Goal: Task Accomplishment & Management: Complete application form

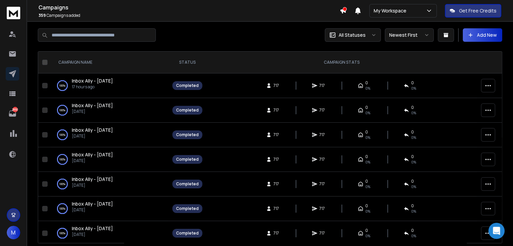
click at [484, 84] on icon "button" at bounding box center [487, 85] width 7 height 7
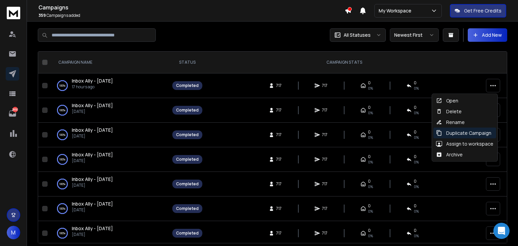
click at [473, 129] on div "Duplicate Campaign" at bounding box center [464, 133] width 63 height 11
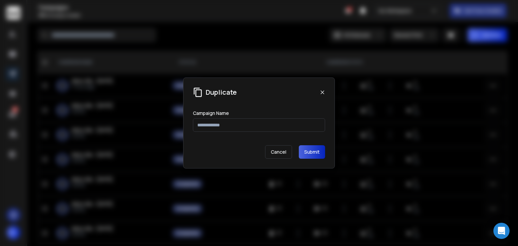
click at [276, 126] on input "text" at bounding box center [259, 124] width 132 height 13
type input "**********"
click at [299, 145] on button "Submit" at bounding box center [312, 151] width 26 height 13
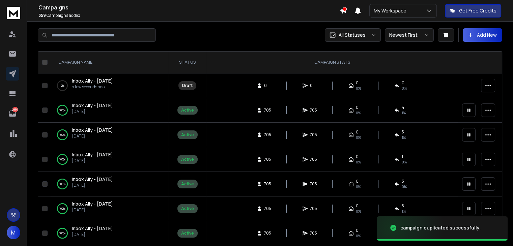
click at [164, 81] on td "0 % Inbox Ally - September 10 a few seconds ago" at bounding box center [109, 85] width 118 height 25
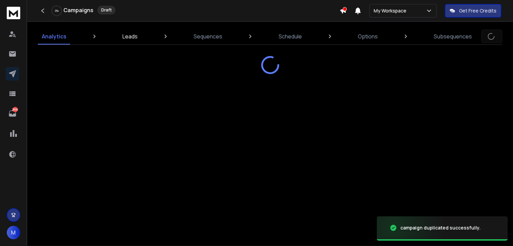
click at [121, 31] on link "Leads" at bounding box center [129, 36] width 23 height 16
click at [130, 37] on p "Leads" at bounding box center [130, 36] width 16 height 8
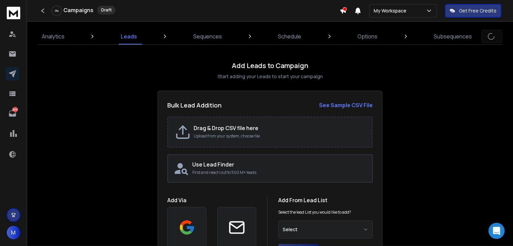
click at [314, 227] on button "Select" at bounding box center [325, 229] width 94 height 18
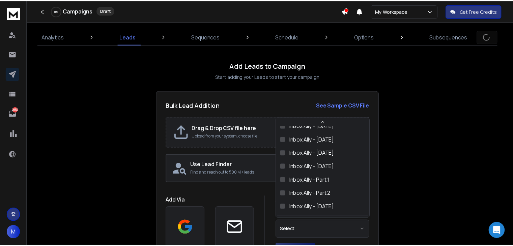
scroll to position [220, 0]
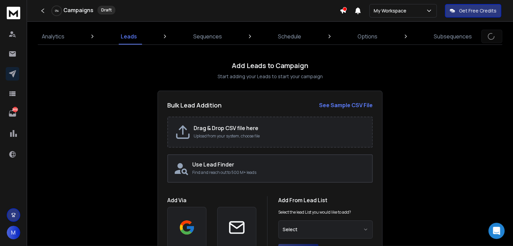
drag, startPoint x: 408, startPoint y: 181, endPoint x: 365, endPoint y: 223, distance: 59.4
click at [408, 181] on div "Add Leads to Campaign Start adding your Leads to start your campaign Bulk Lead …" at bounding box center [269, 161] width 459 height 214
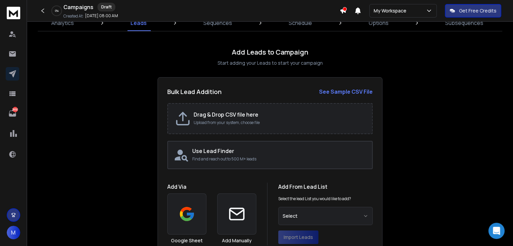
scroll to position [43, 0]
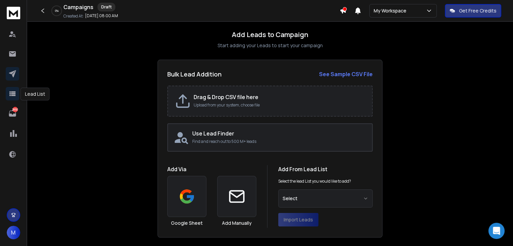
click at [12, 97] on icon at bounding box center [12, 94] width 8 height 8
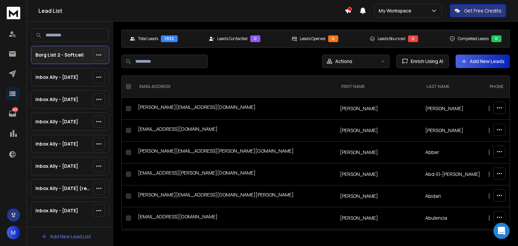
click at [82, 235] on button "Add New Lead List" at bounding box center [66, 236] width 61 height 13
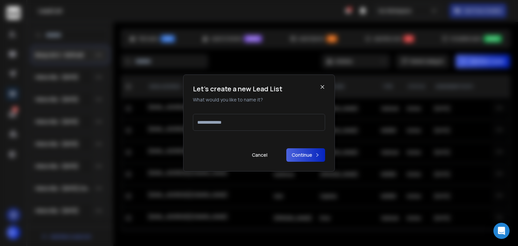
click at [227, 120] on input at bounding box center [259, 122] width 132 height 17
type input "**********"
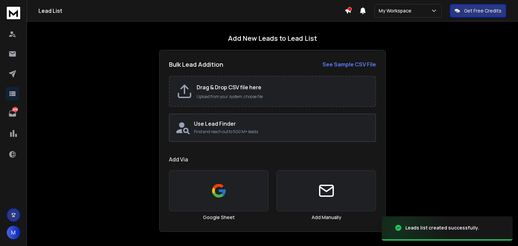
click at [249, 84] on h2 "Drag & Drop CSV file here" at bounding box center [283, 87] width 172 height 8
type input "**********"
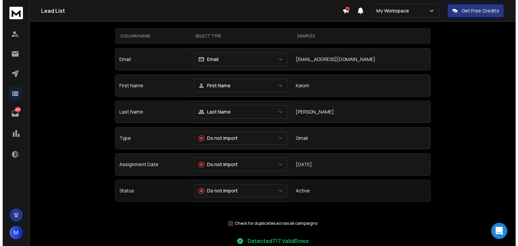
scroll to position [157, 0]
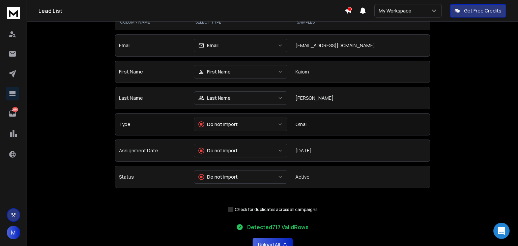
click at [251, 121] on button "Do not import" at bounding box center [240, 124] width 93 height 13
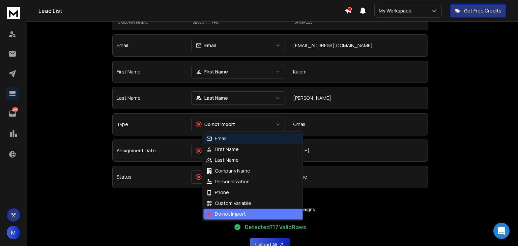
scroll to position [0, 1]
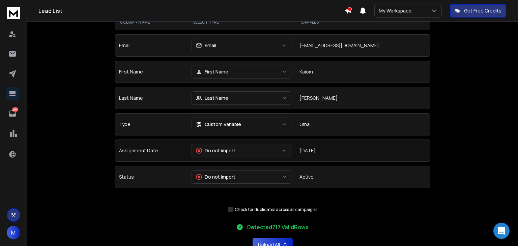
click at [235, 148] on div "Do not import" at bounding box center [215, 150] width 39 height 7
click at [245, 182] on button "Do not import" at bounding box center [241, 176] width 99 height 13
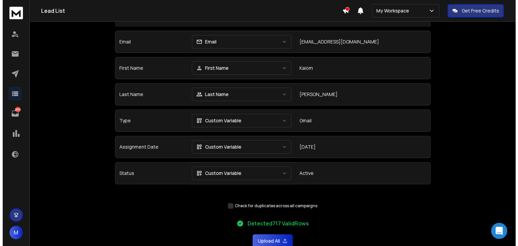
scroll to position [183, 0]
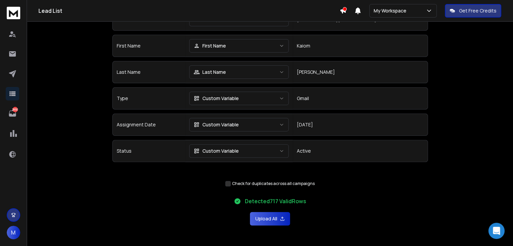
click at [267, 219] on button "Upload All" at bounding box center [270, 218] width 40 height 13
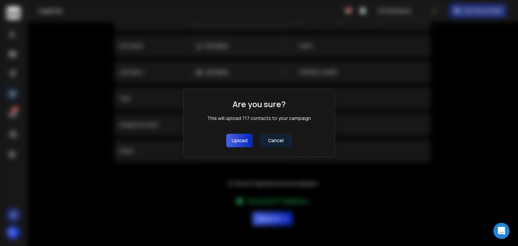
click at [244, 140] on button "Upload" at bounding box center [239, 140] width 27 height 13
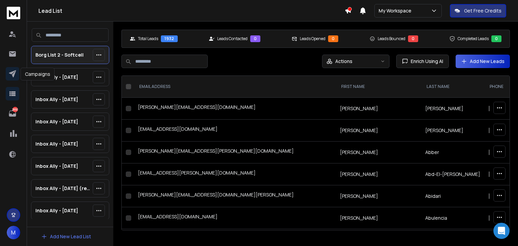
click at [11, 75] on icon at bounding box center [12, 74] width 8 height 8
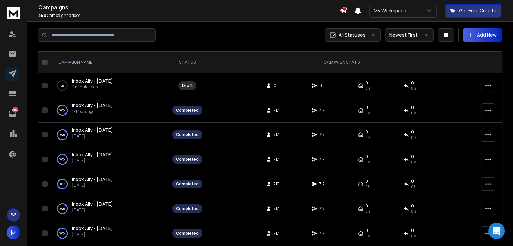
click at [174, 86] on td "Draft" at bounding box center [187, 85] width 38 height 25
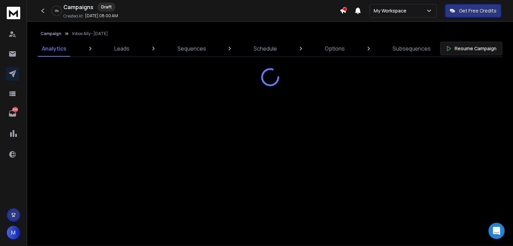
drag, startPoint x: 121, startPoint y: 49, endPoint x: 139, endPoint y: 62, distance: 22.1
click at [121, 49] on p "Leads" at bounding box center [121, 49] width 15 height 8
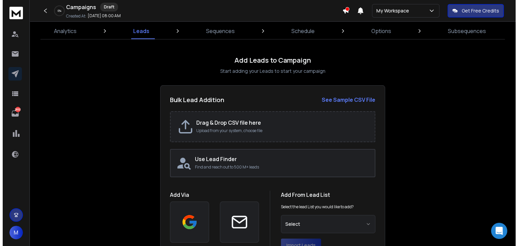
scroll to position [43, 0]
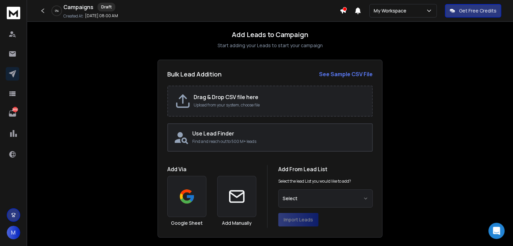
click at [331, 191] on button "Select" at bounding box center [325, 198] width 94 height 18
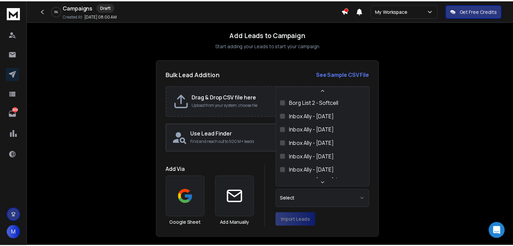
scroll to position [234, 0]
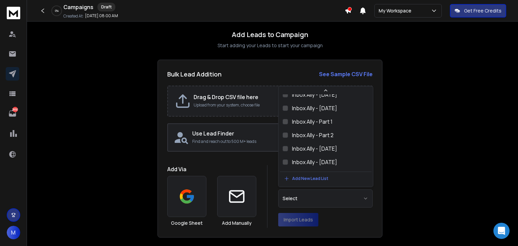
click at [329, 162] on div "Inbox Ally - [DATE]" at bounding box center [314, 162] width 45 height 8
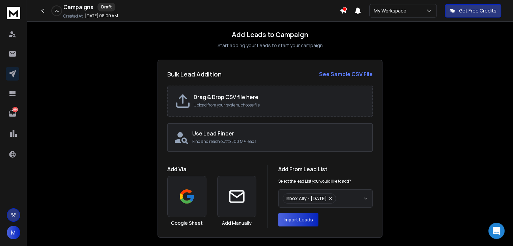
click at [300, 222] on button "Import Leads" at bounding box center [298, 219] width 40 height 13
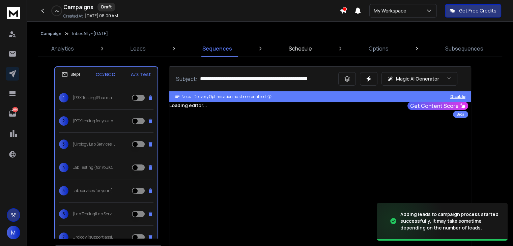
click at [295, 50] on p "Schedule" at bounding box center [300, 49] width 23 height 8
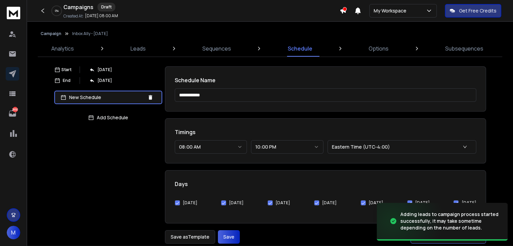
click at [112, 68] on p "Tue Sep 09 2025" at bounding box center [104, 69] width 14 height 5
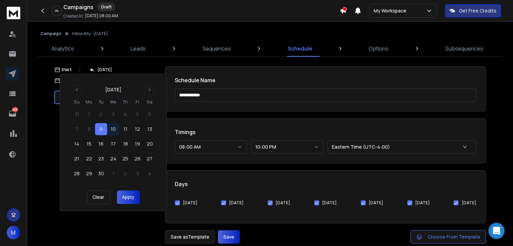
click at [116, 131] on button "10" at bounding box center [113, 129] width 12 height 12
click at [126, 192] on button "Apply" at bounding box center [128, 196] width 23 height 13
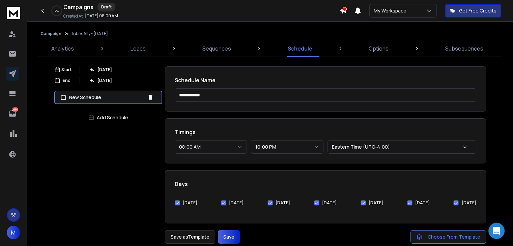
click at [112, 82] on p "Wed Sep 10 2025" at bounding box center [104, 80] width 14 height 5
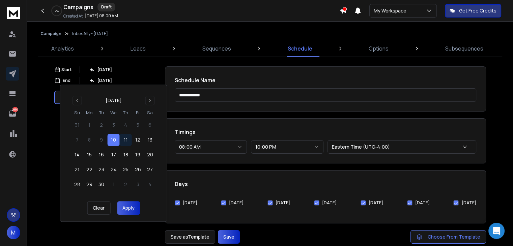
click at [124, 138] on button "11" at bounding box center [126, 140] width 12 height 12
click at [125, 205] on button "Apply" at bounding box center [128, 207] width 23 height 13
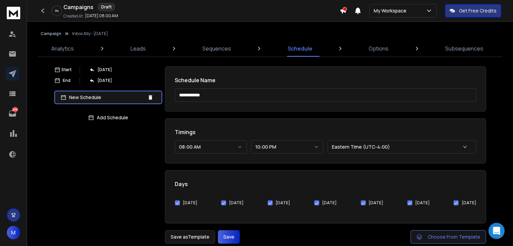
click at [281, 146] on button "10:00 PM" at bounding box center [287, 146] width 72 height 13
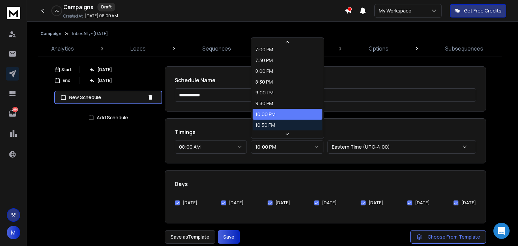
scroll to position [240, 0]
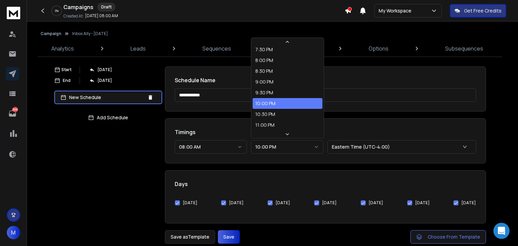
select select "********"
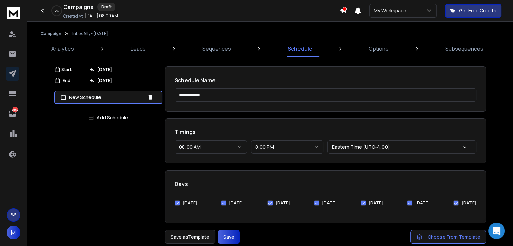
click at [236, 234] on button "Save" at bounding box center [229, 236] width 22 height 13
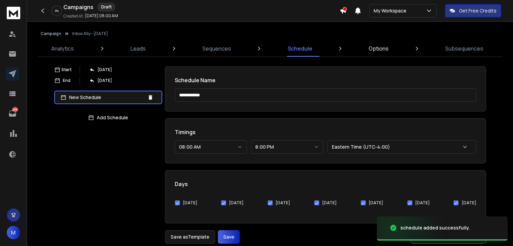
click at [387, 47] on p "Options" at bounding box center [379, 49] width 20 height 8
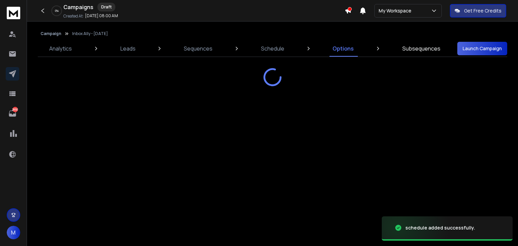
select select "*"
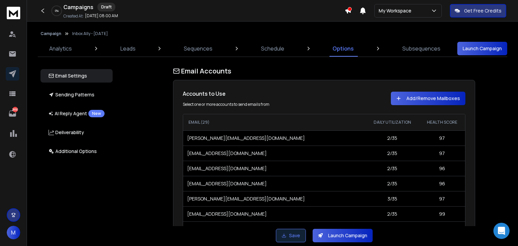
click at [287, 235] on button "Save" at bounding box center [291, 235] width 30 height 13
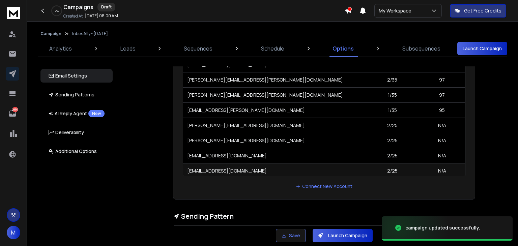
scroll to position [79, 0]
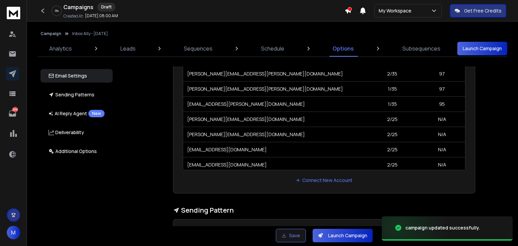
click at [471, 49] on button "Launch Campaign" at bounding box center [482, 48] width 50 height 13
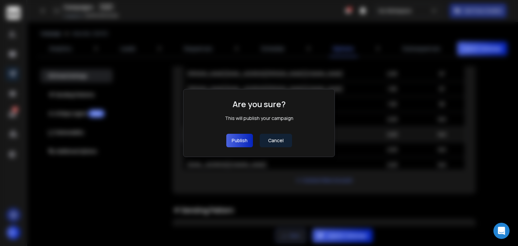
click at [239, 136] on button "Publish" at bounding box center [239, 140] width 27 height 13
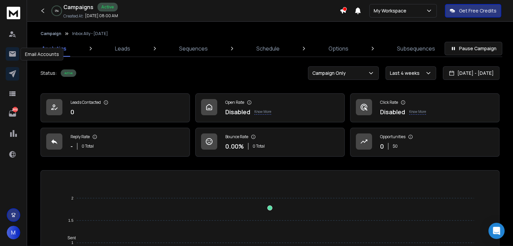
click at [10, 52] on icon at bounding box center [12, 53] width 7 height 5
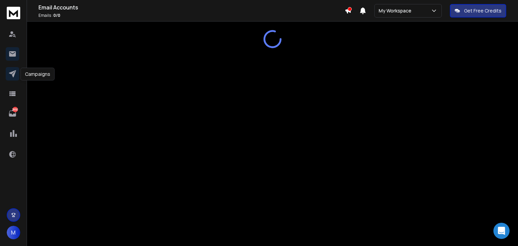
click at [12, 74] on icon at bounding box center [12, 74] width 8 height 8
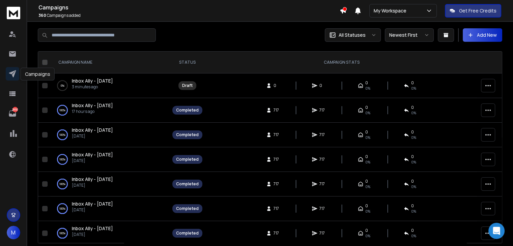
click at [167, 4] on h1 "Campaigns" at bounding box center [188, 7] width 301 height 8
click at [15, 36] on icon at bounding box center [12, 34] width 8 height 8
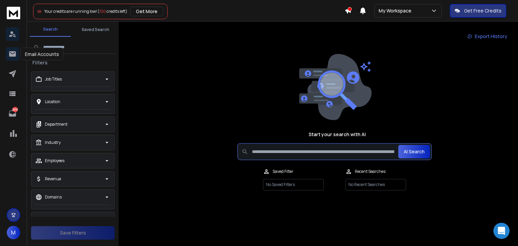
click at [13, 56] on icon at bounding box center [12, 53] width 7 height 5
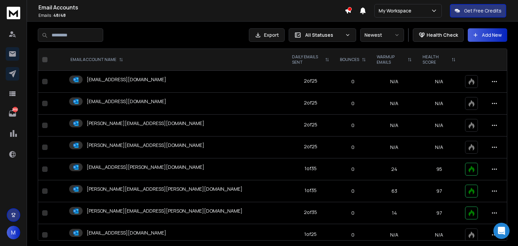
click at [11, 74] on icon at bounding box center [12, 73] width 7 height 7
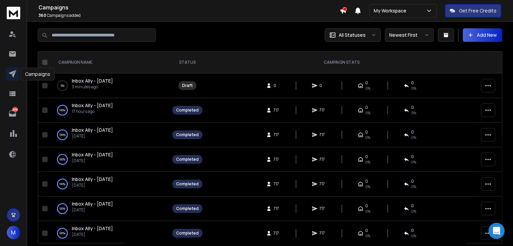
click at [11, 74] on icon at bounding box center [12, 73] width 7 height 7
click at [9, 91] on icon at bounding box center [12, 94] width 8 height 8
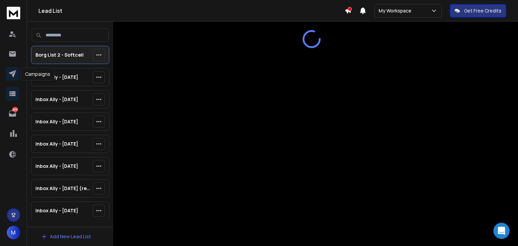
click at [10, 78] on link at bounding box center [12, 73] width 13 height 13
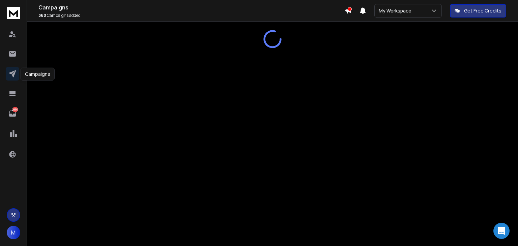
click at [11, 75] on icon at bounding box center [12, 74] width 8 height 8
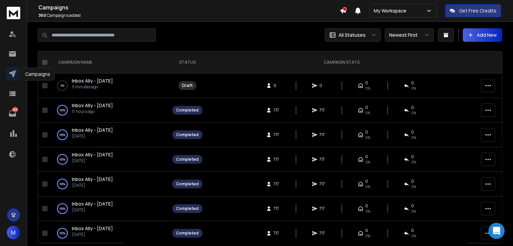
click at [11, 75] on icon at bounding box center [12, 74] width 8 height 8
click at [112, 79] on span "Inbox Ally - [DATE]" at bounding box center [92, 81] width 41 height 6
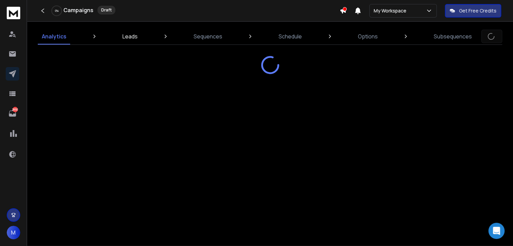
click at [129, 35] on p "Leads" at bounding box center [129, 36] width 15 height 8
click at [300, 40] on p "Schedule" at bounding box center [292, 36] width 23 height 8
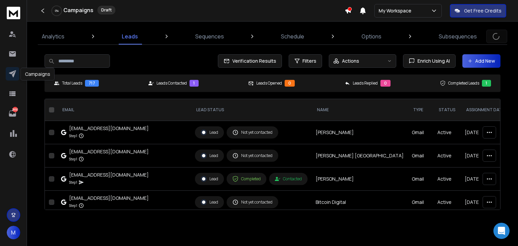
click at [12, 76] on icon at bounding box center [12, 74] width 8 height 8
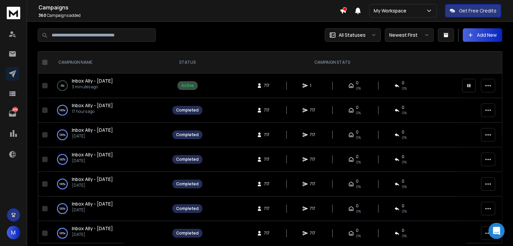
click at [228, 31] on div at bounding box center [154, 34] width 232 height 13
click at [197, 4] on h1 "Campaigns" at bounding box center [188, 7] width 301 height 8
